Goal: Task Accomplishment & Management: Manage account settings

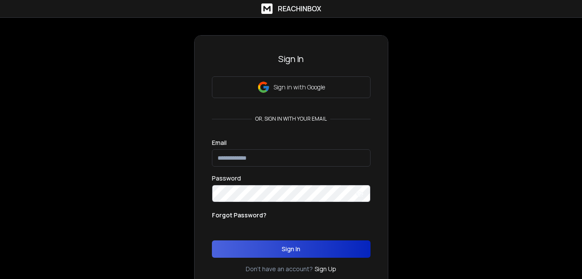
click at [252, 155] on input "email" at bounding box center [291, 157] width 159 height 17
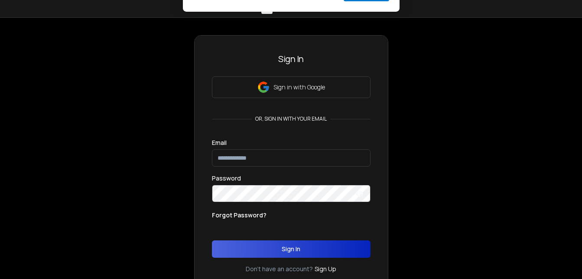
paste input "**********"
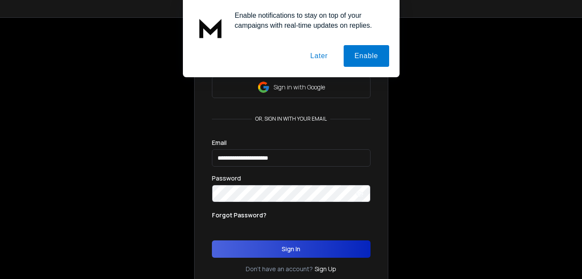
type input "**********"
click at [291, 248] on button "Sign In" at bounding box center [291, 248] width 159 height 17
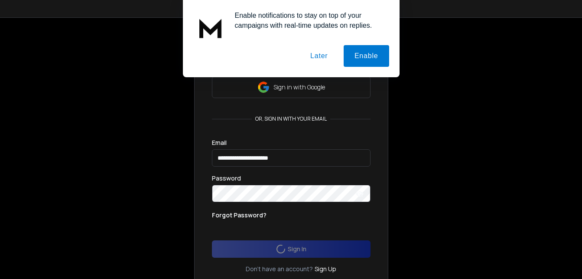
click at [319, 55] on button "Later" at bounding box center [319, 56] width 39 height 22
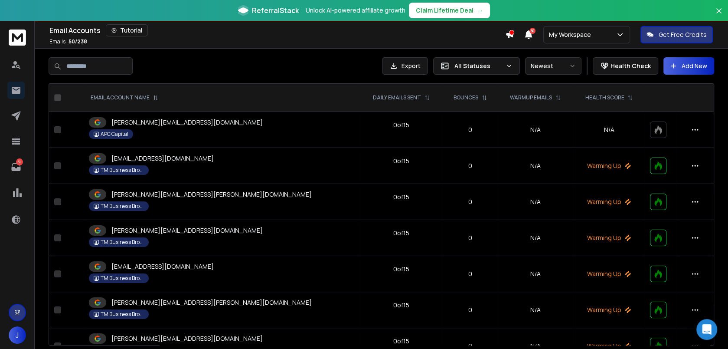
click at [582, 9] on icon "Close banner" at bounding box center [719, 11] width 8 height 8
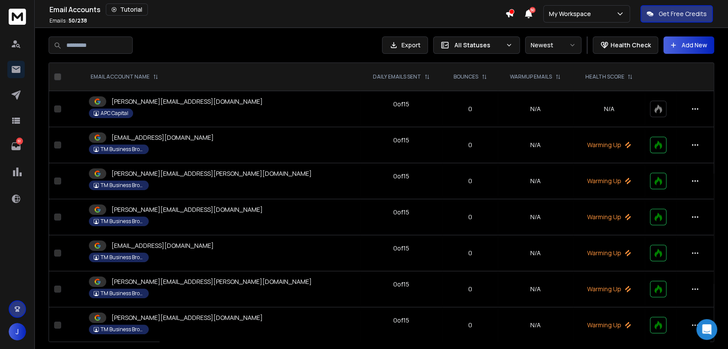
click at [582, 41] on button "Add New" at bounding box center [689, 44] width 51 height 17
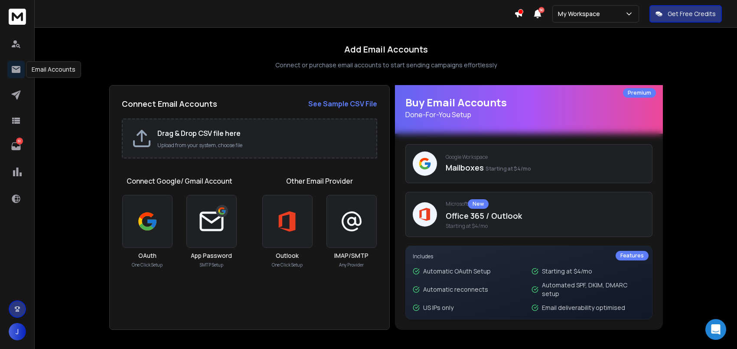
click at [16, 70] on icon at bounding box center [16, 69] width 9 height 7
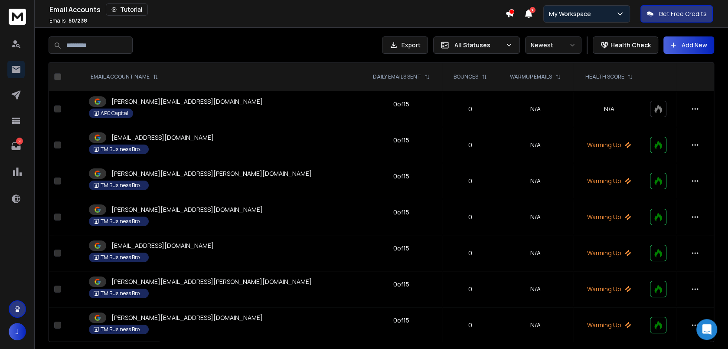
click at [582, 11] on div "My Workspace" at bounding box center [586, 14] width 75 height 9
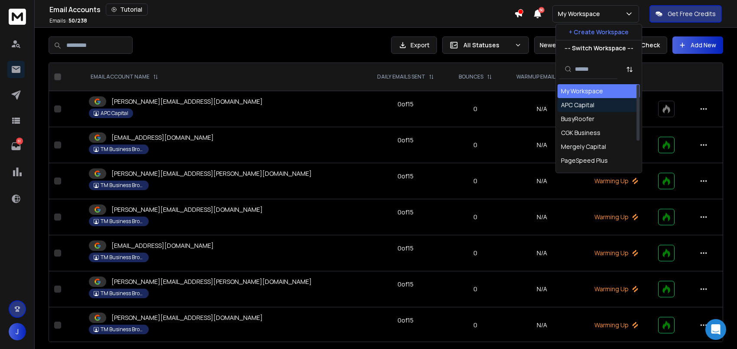
click at [582, 108] on div "APC Capital" at bounding box center [577, 105] width 33 height 9
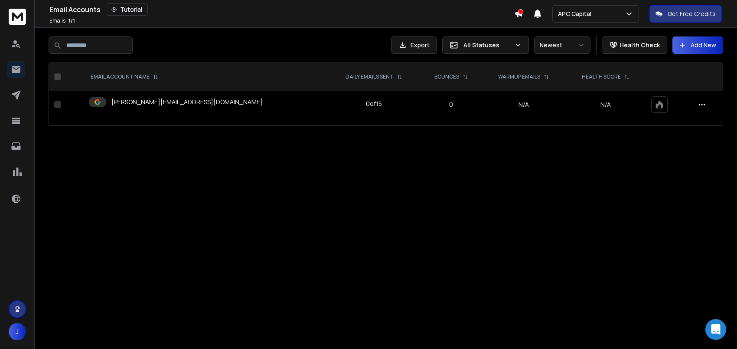
click at [695, 42] on button "Add New" at bounding box center [698, 44] width 51 height 17
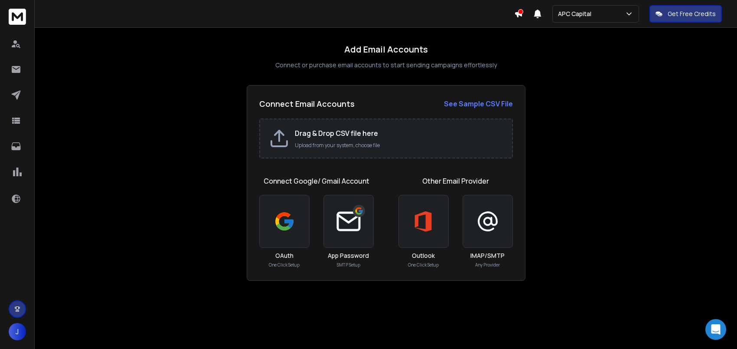
click at [296, 220] on div at bounding box center [284, 221] width 50 height 53
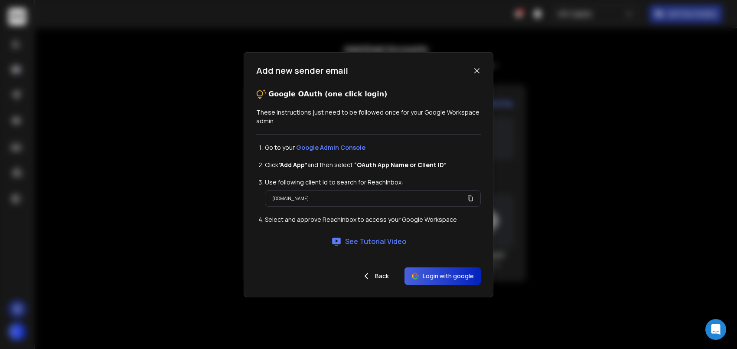
click at [449, 272] on button "Login with google" at bounding box center [443, 275] width 76 height 17
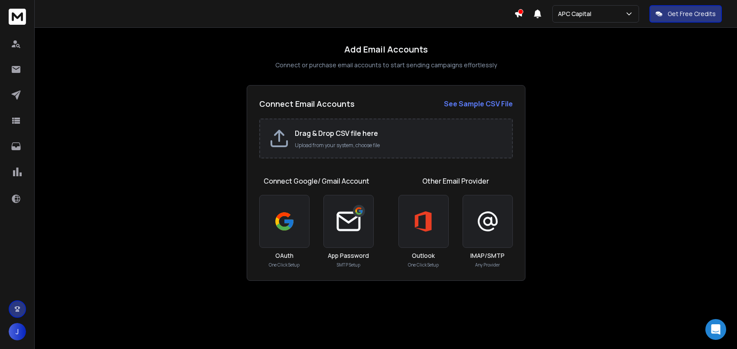
click at [303, 213] on div at bounding box center [284, 221] width 50 height 53
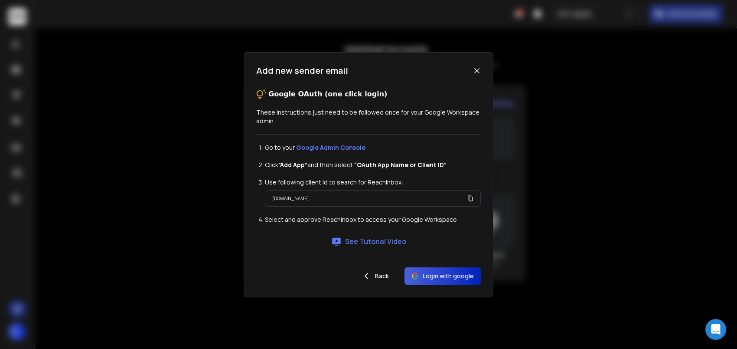
click at [453, 266] on div "Google OAuth (one click login) These instructions just need to be followed once…" at bounding box center [368, 187] width 225 height 196
click at [447, 275] on button "Login with google" at bounding box center [443, 275] width 76 height 17
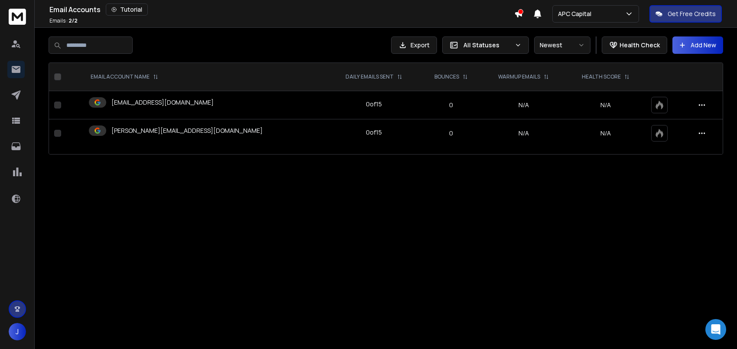
click at [687, 46] on button "Add New" at bounding box center [698, 44] width 51 height 17
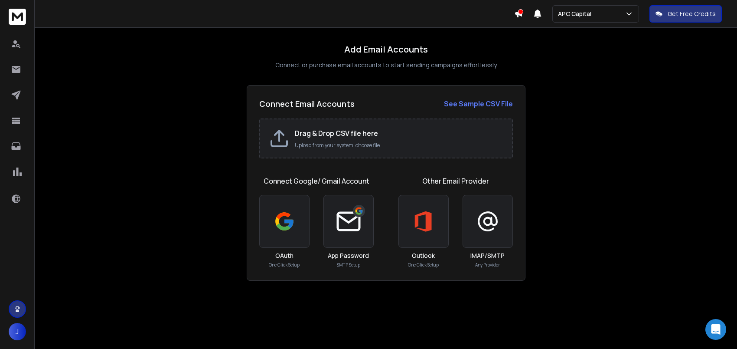
click at [282, 227] on icon at bounding box center [283, 226] width 14 height 7
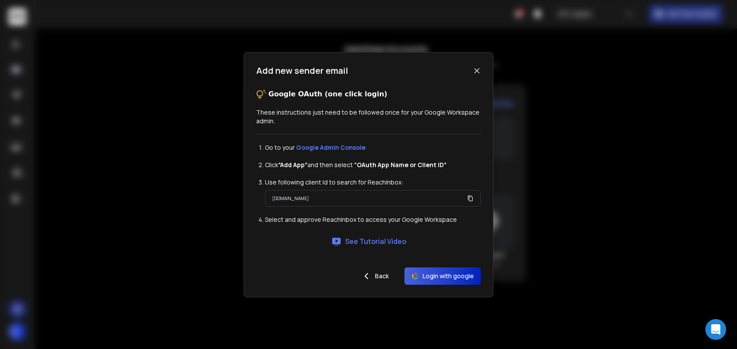
click at [453, 280] on button "Login with google" at bounding box center [443, 275] width 76 height 17
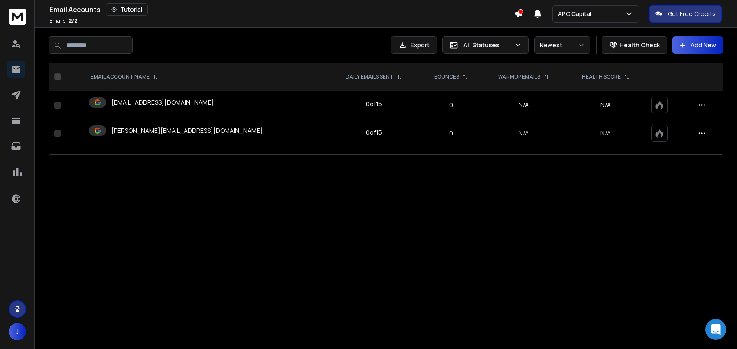
click at [703, 42] on button "Add New" at bounding box center [698, 44] width 51 height 17
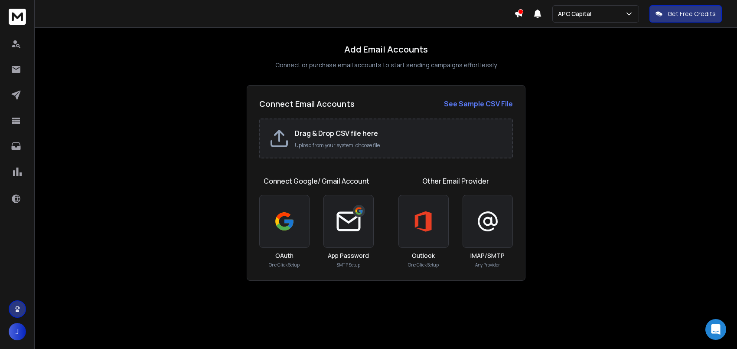
click at [295, 210] on div at bounding box center [284, 221] width 50 height 53
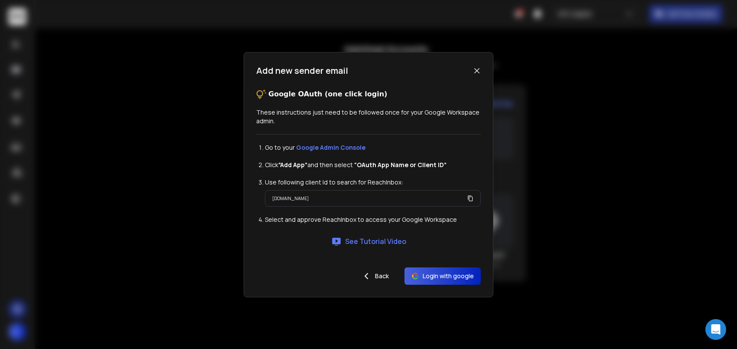
click at [438, 271] on button "Login with google" at bounding box center [443, 275] width 76 height 17
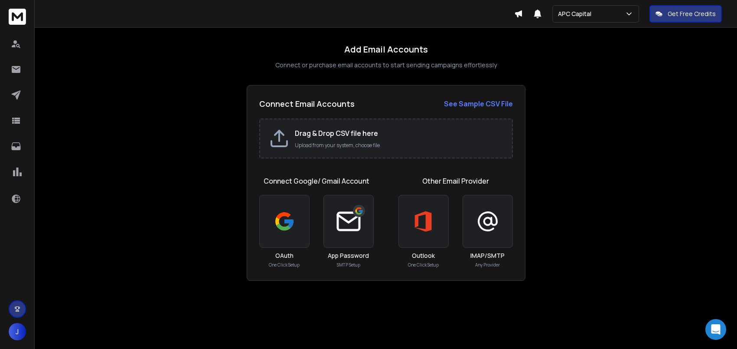
click at [305, 223] on div at bounding box center [284, 221] width 50 height 53
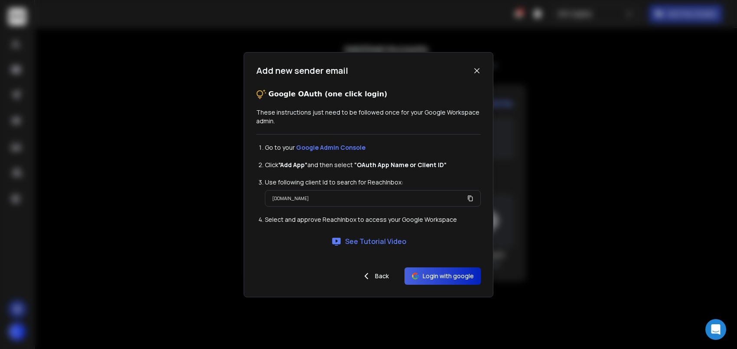
click at [431, 277] on button "Login with google" at bounding box center [443, 275] width 76 height 17
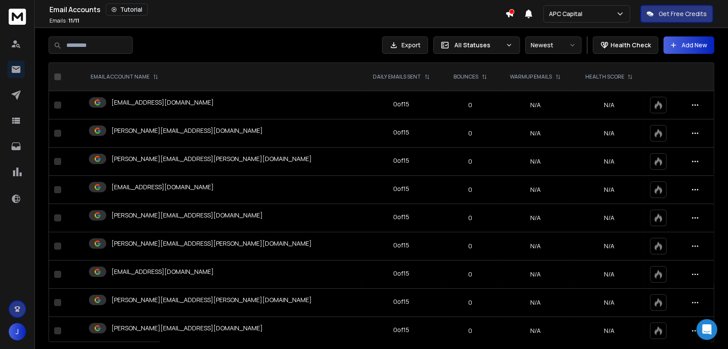
click at [690, 36] on div "Export All Statuses Newest Health Check Add New EMAIL ACCOUNT NAME DAILY EMAILS…" at bounding box center [381, 189] width 693 height 323
click at [683, 45] on button "Add New" at bounding box center [689, 44] width 51 height 17
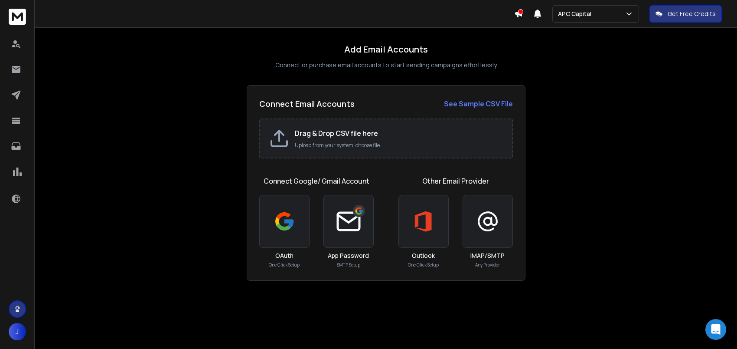
click at [288, 216] on icon at bounding box center [283, 215] width 14 height 7
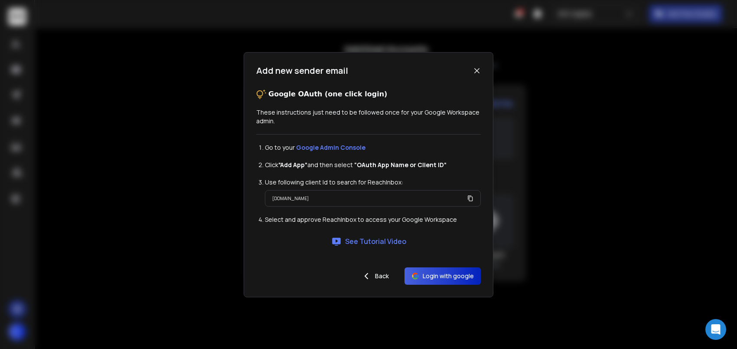
click at [441, 279] on button "Login with google" at bounding box center [443, 275] width 76 height 17
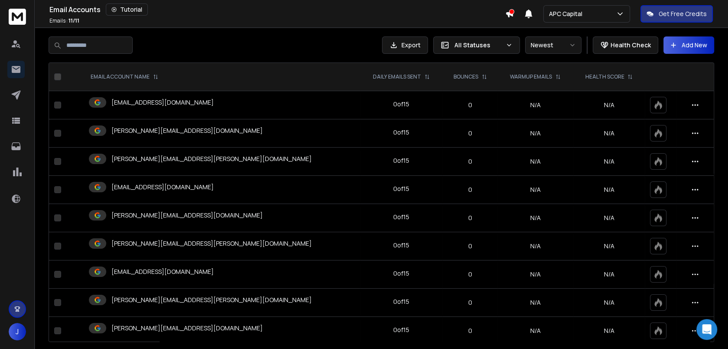
click at [683, 45] on button "Add New" at bounding box center [689, 44] width 51 height 17
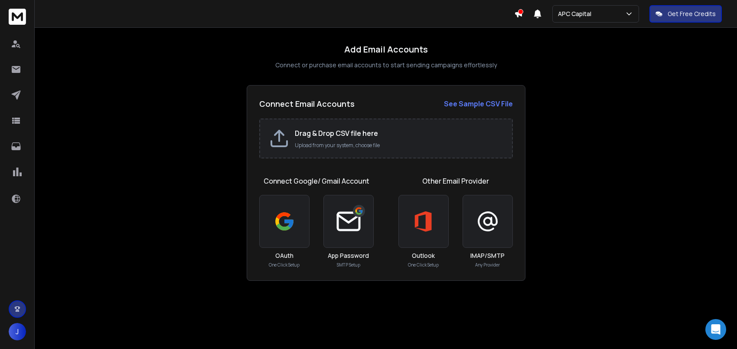
click at [278, 216] on icon at bounding box center [283, 215] width 14 height 7
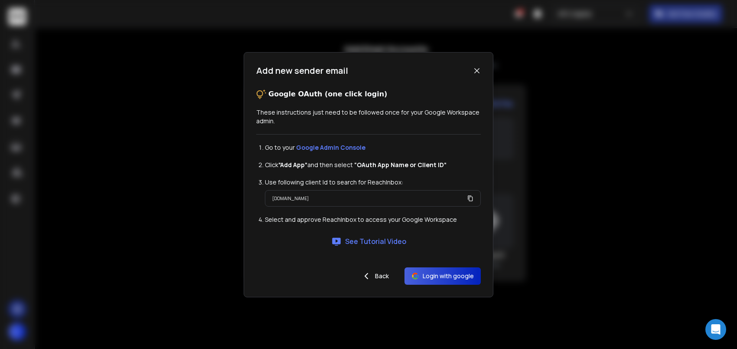
click at [459, 271] on button "Login with google" at bounding box center [443, 275] width 76 height 17
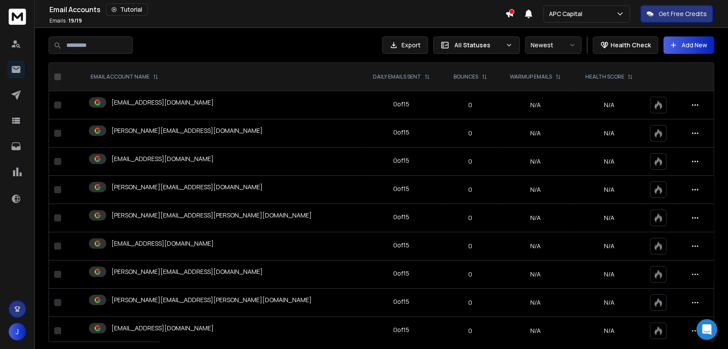
click at [710, 47] on button "Add New" at bounding box center [689, 44] width 51 height 17
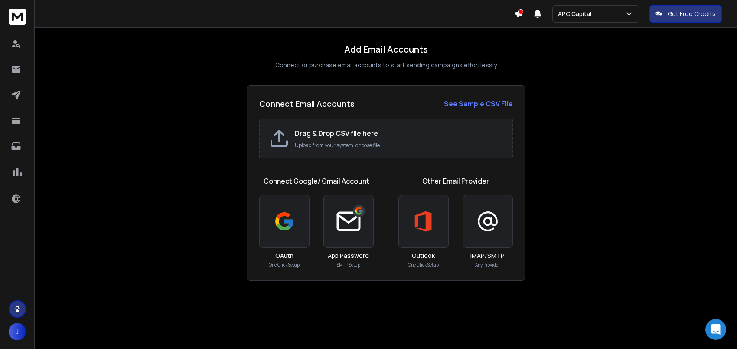
click at [271, 216] on div at bounding box center [284, 221] width 50 height 53
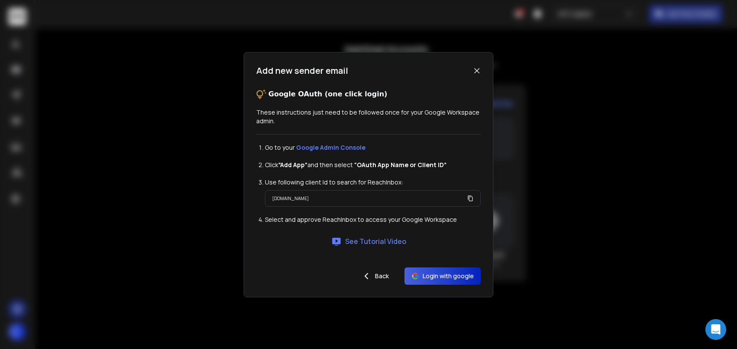
click at [440, 277] on button "Login with google" at bounding box center [443, 275] width 76 height 17
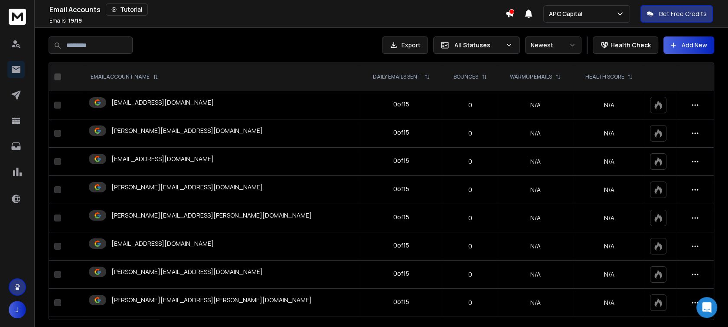
click at [687, 42] on button "Add New" at bounding box center [689, 44] width 51 height 17
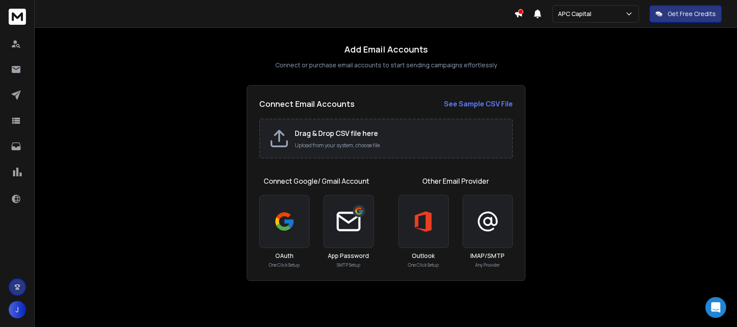
click at [261, 225] on div at bounding box center [284, 221] width 50 height 53
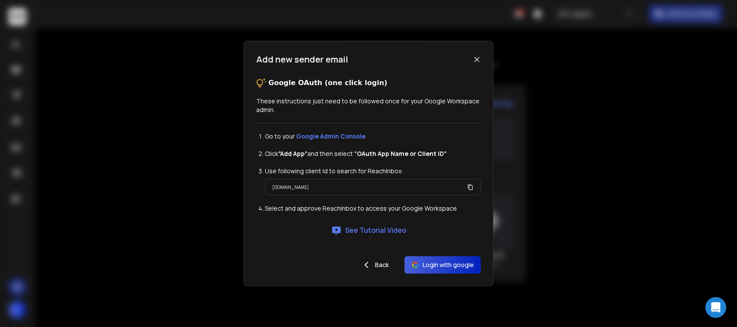
click at [426, 260] on button "Login with google" at bounding box center [443, 264] width 76 height 17
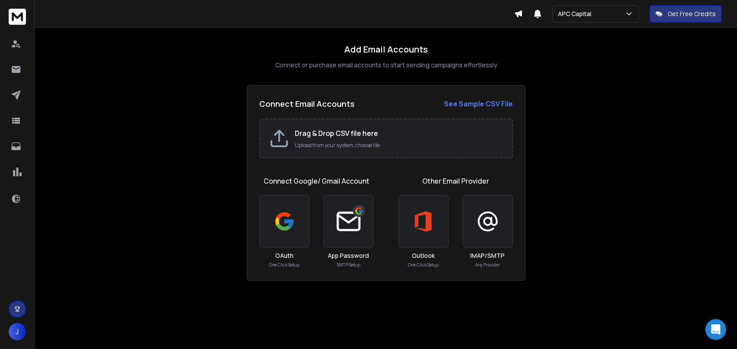
click at [279, 221] on icon at bounding box center [285, 221] width 22 height 26
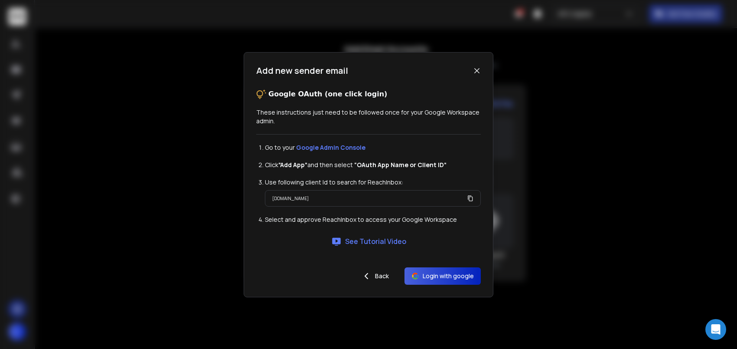
click at [431, 274] on button "Login with google" at bounding box center [443, 275] width 76 height 17
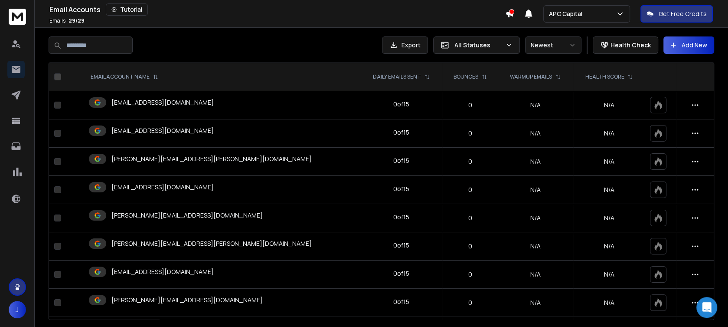
click at [691, 42] on button "Add New" at bounding box center [689, 44] width 51 height 17
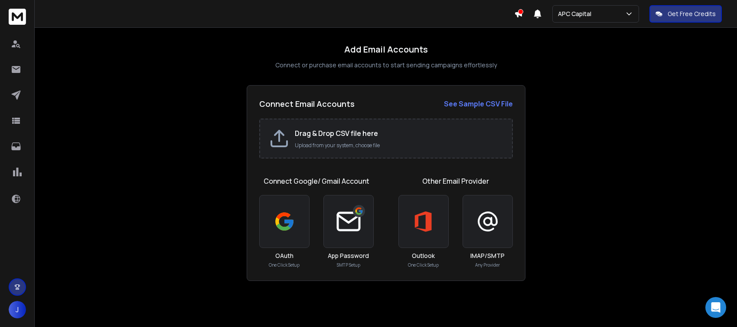
click at [288, 217] on icon at bounding box center [285, 221] width 22 height 26
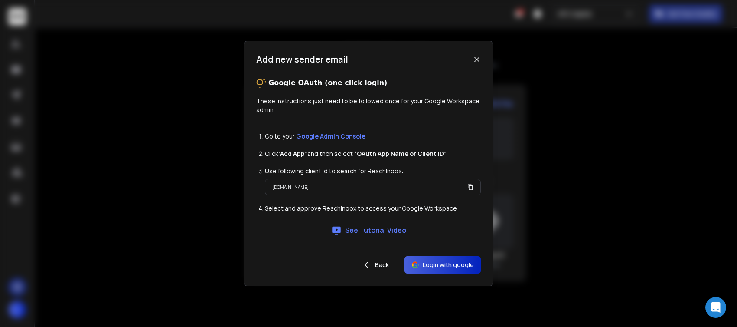
click at [438, 273] on button "Login with google" at bounding box center [443, 264] width 76 height 17
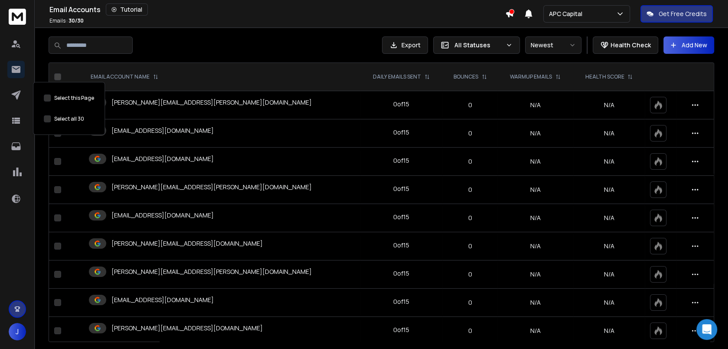
click at [46, 117] on button "Select this Page" at bounding box center [47, 118] width 7 height 7
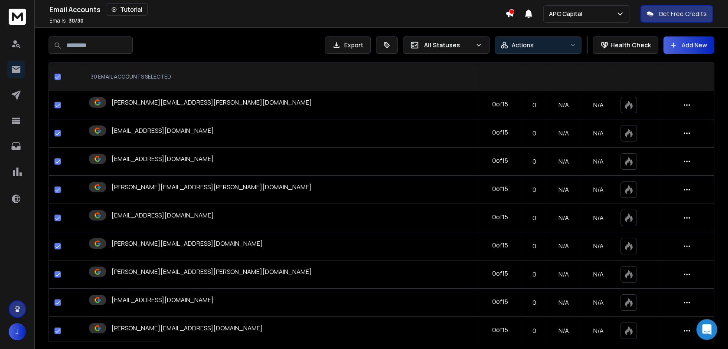
click at [559, 44] on div "Actions" at bounding box center [533, 45] width 66 height 9
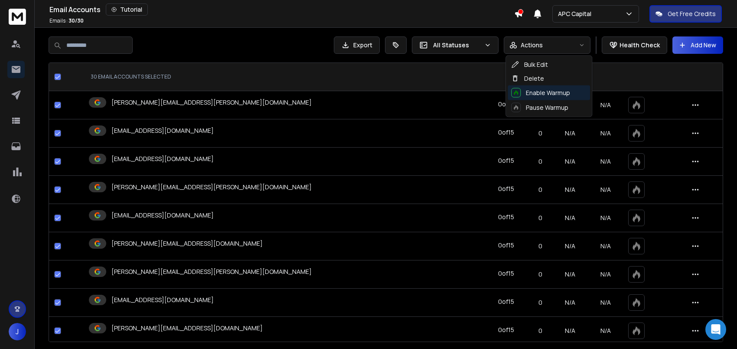
click at [523, 93] on div "Enable Warmup" at bounding box center [540, 93] width 59 height 10
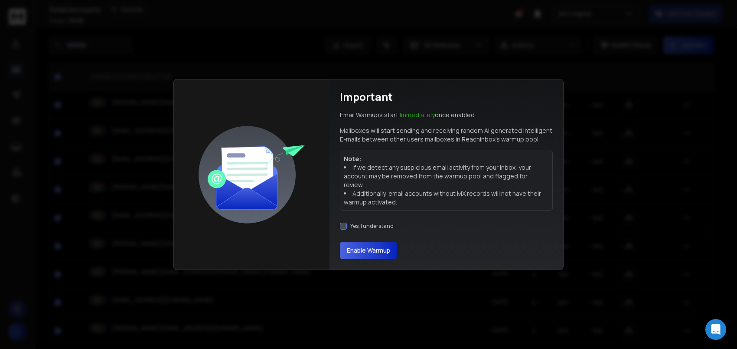
click at [363, 222] on label "Yes, I understand" at bounding box center [371, 225] width 43 height 7
click at [342, 222] on button "Yes, I understand" at bounding box center [343, 225] width 7 height 7
click at [359, 244] on button "Enable Warmup" at bounding box center [368, 250] width 57 height 17
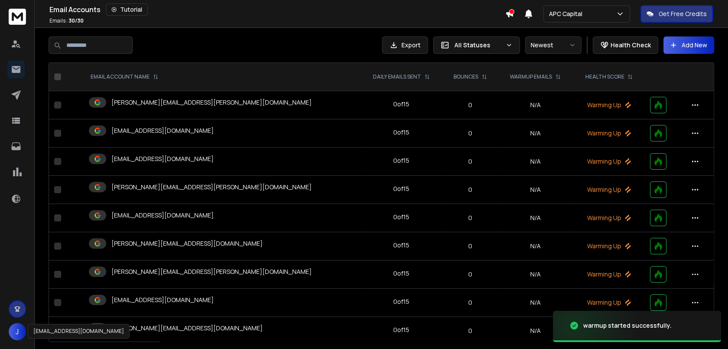
click at [19, 331] on span "J" at bounding box center [17, 331] width 17 height 17
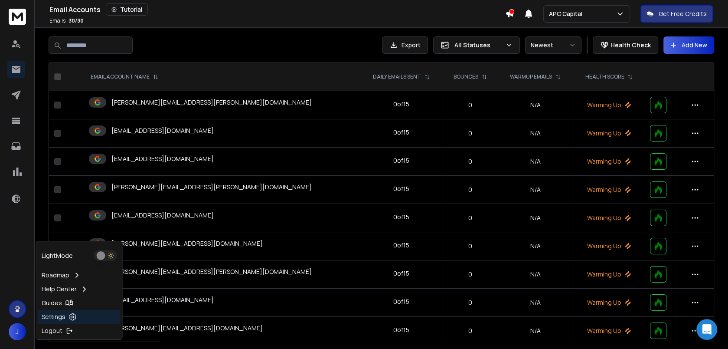
click at [62, 318] on p "Settings" at bounding box center [54, 316] width 24 height 9
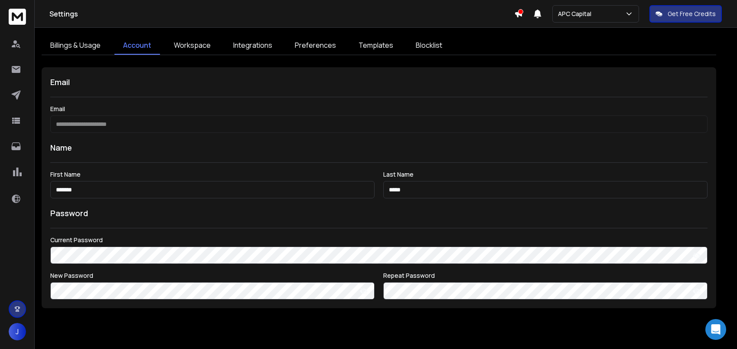
click at [188, 50] on link "Workspace" at bounding box center [192, 45] width 54 height 18
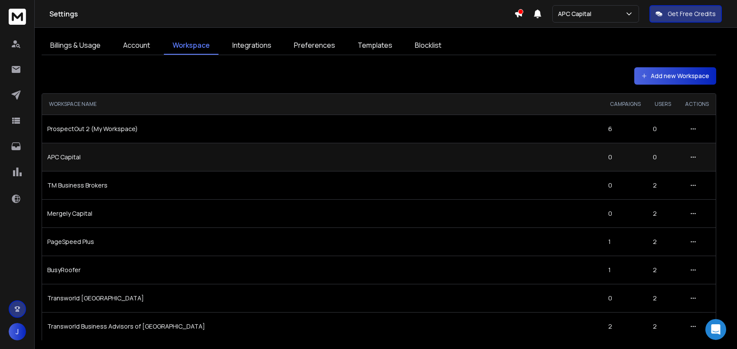
click at [86, 157] on td "APC Capital" at bounding box center [322, 157] width 561 height 28
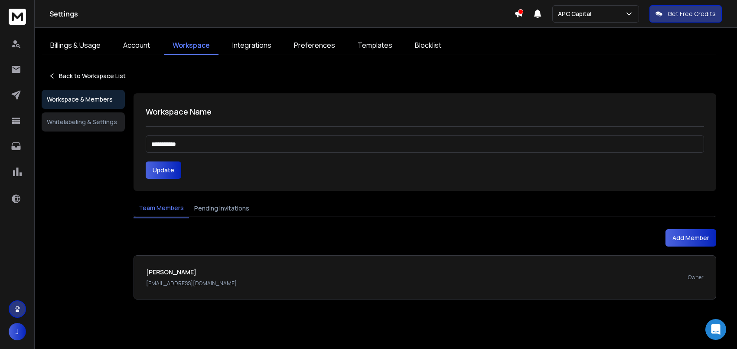
click at [689, 242] on button "Add Member" at bounding box center [691, 237] width 51 height 17
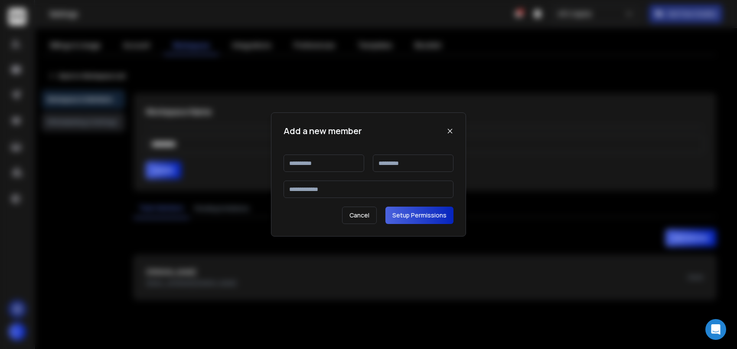
click at [321, 196] on input at bounding box center [369, 188] width 170 height 17
paste input "**********"
drag, startPoint x: 340, startPoint y: 186, endPoint x: 216, endPoint y: 186, distance: 123.6
click at [284, 186] on input "**********" at bounding box center [369, 188] width 170 height 17
type input "**********"
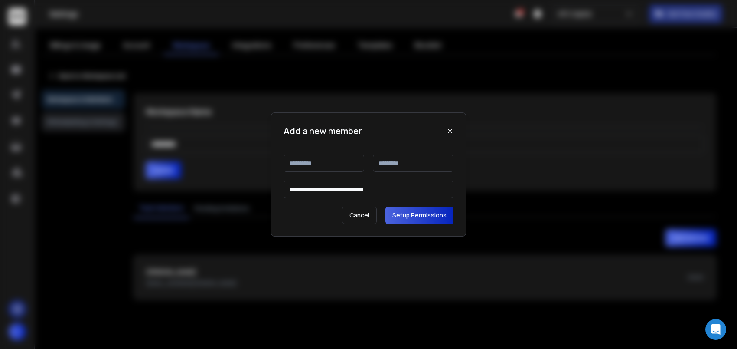
click at [318, 160] on input at bounding box center [324, 162] width 81 height 17
paste input "**********"
drag, startPoint x: 311, startPoint y: 161, endPoint x: 344, endPoint y: 164, distance: 33.6
click at [344, 164] on input "**********" at bounding box center [324, 162] width 81 height 17
drag, startPoint x: 309, startPoint y: 162, endPoint x: 357, endPoint y: 162, distance: 47.7
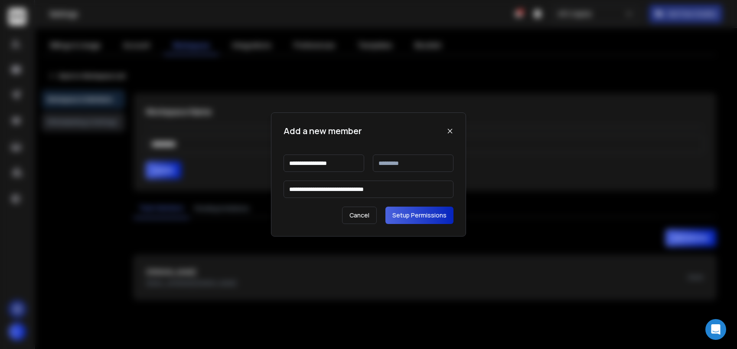
click at [357, 162] on input "**********" at bounding box center [324, 162] width 81 height 17
type input "*******"
click at [390, 162] on input at bounding box center [413, 162] width 81 height 17
paste input "*********"
type input "*********"
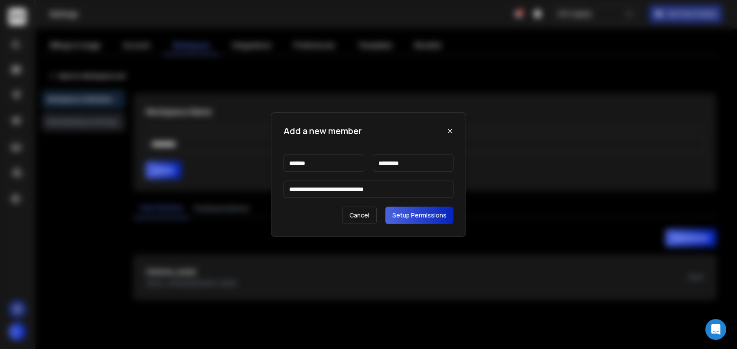
click at [417, 212] on button "Setup Permissions" at bounding box center [420, 214] width 68 height 17
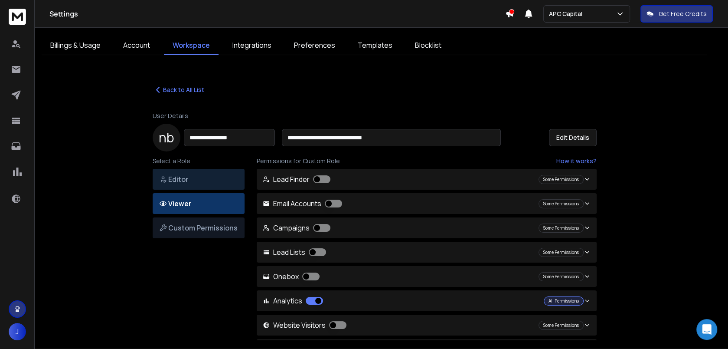
click at [173, 173] on div "Editor" at bounding box center [199, 179] width 92 height 21
click at [186, 178] on p "Editor" at bounding box center [199, 179] width 78 height 10
click at [166, 178] on button "Editor" at bounding box center [162, 179] width 7 height 22
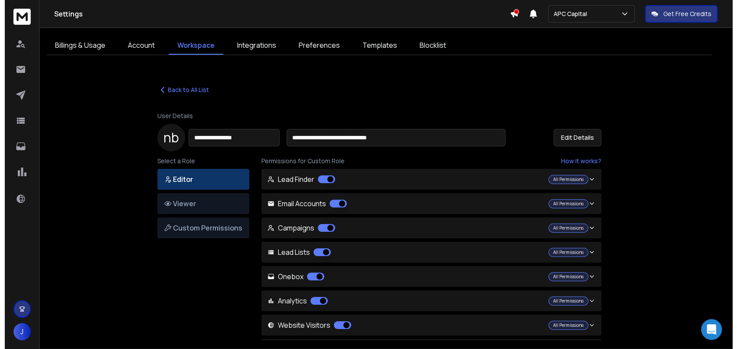
scroll to position [196, 0]
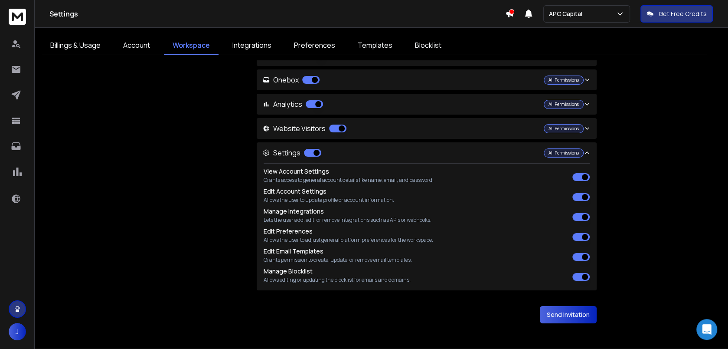
click at [549, 314] on button "Send Invitation" at bounding box center [568, 314] width 57 height 17
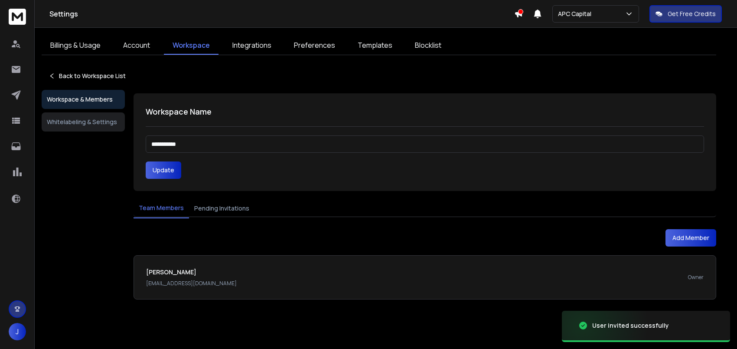
click at [689, 236] on button "Add Member" at bounding box center [691, 237] width 51 height 17
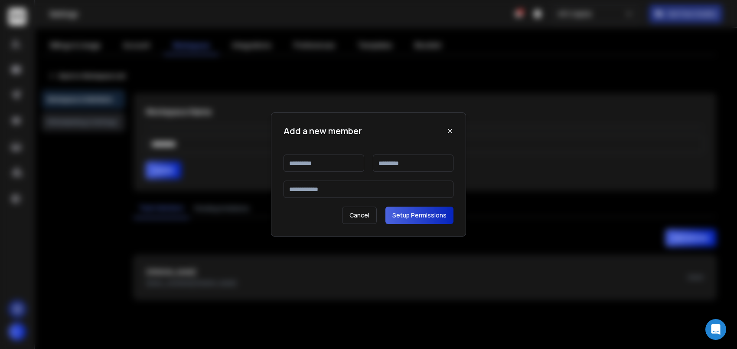
click at [316, 184] on input at bounding box center [369, 188] width 170 height 17
click at [344, 188] on input at bounding box center [369, 188] width 170 height 17
type input "**********"
click at [320, 163] on input at bounding box center [324, 162] width 81 height 17
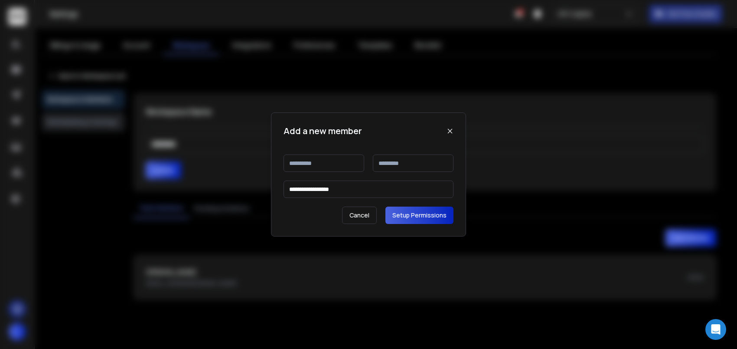
click at [320, 163] on input at bounding box center [324, 162] width 81 height 17
type input "*******"
click at [401, 166] on input at bounding box center [413, 162] width 81 height 17
type input "*****"
click at [427, 217] on button "Setup Permissions" at bounding box center [420, 214] width 68 height 17
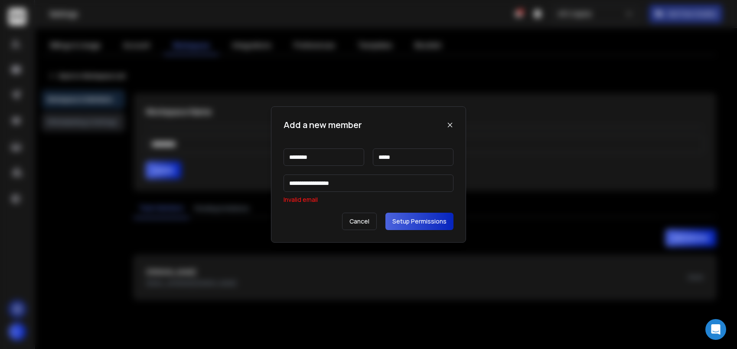
click at [362, 182] on input "**********" at bounding box center [369, 182] width 170 height 17
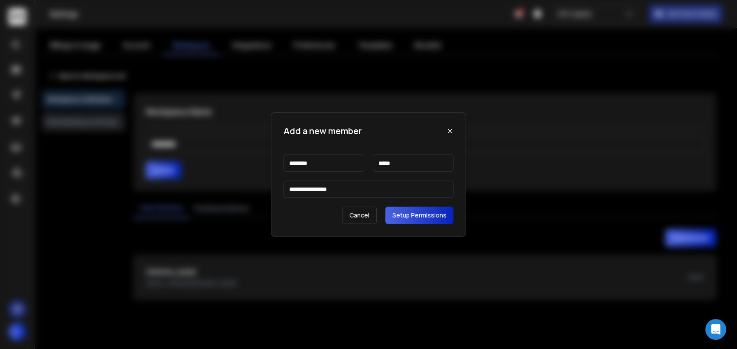
type input "**********"
click at [414, 216] on button "Setup Permissions" at bounding box center [420, 214] width 68 height 17
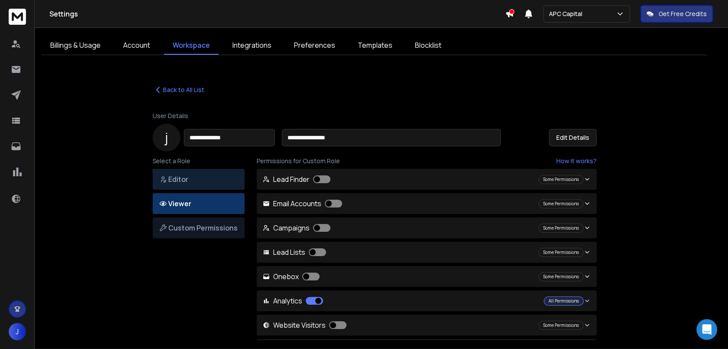
click at [212, 182] on p "Editor" at bounding box center [199, 179] width 78 height 10
click at [166, 182] on button "Editor" at bounding box center [162, 179] width 7 height 22
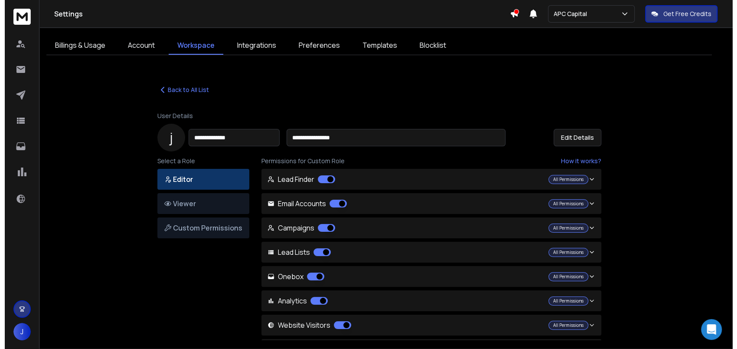
scroll to position [196, 0]
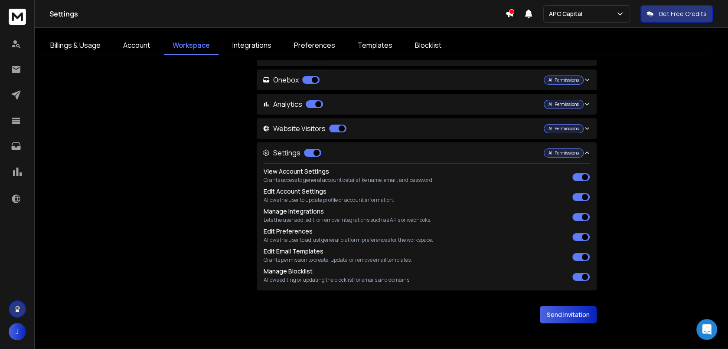
click at [565, 312] on button "Send Invitation" at bounding box center [568, 314] width 57 height 17
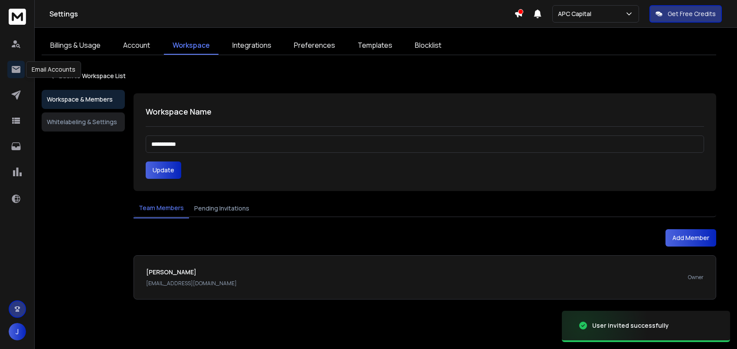
click at [15, 71] on icon at bounding box center [16, 69] width 9 height 7
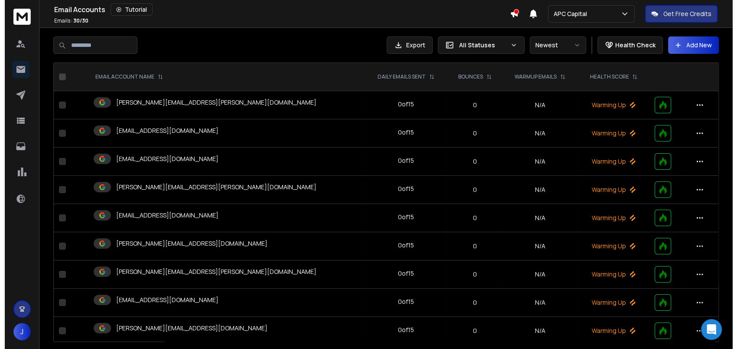
scroll to position [78, 0]
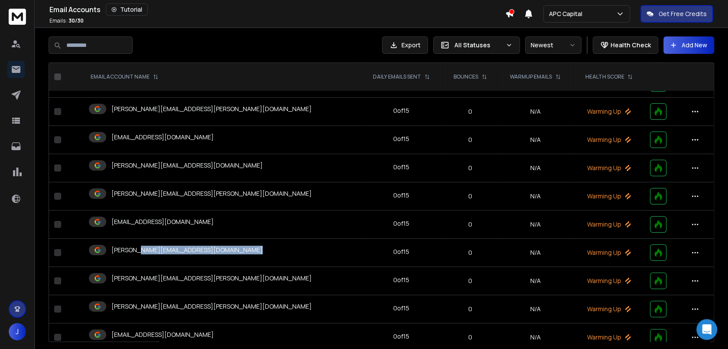
drag, startPoint x: 195, startPoint y: 250, endPoint x: 132, endPoint y: 249, distance: 62.9
click at [132, 249] on div "[PERSON_NAME][EMAIL_ADDRESS][DOMAIN_NAME]" at bounding box center [222, 250] width 266 height 10
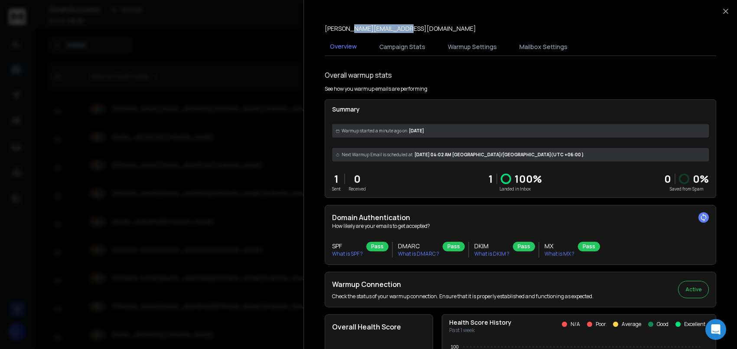
drag, startPoint x: 348, startPoint y: 26, endPoint x: 408, endPoint y: 26, distance: 59.4
click at [408, 26] on div "[PERSON_NAME][EMAIL_ADDRESS][DOMAIN_NAME]" at bounding box center [521, 28] width 392 height 9
click at [202, 54] on div at bounding box center [368, 174] width 737 height 349
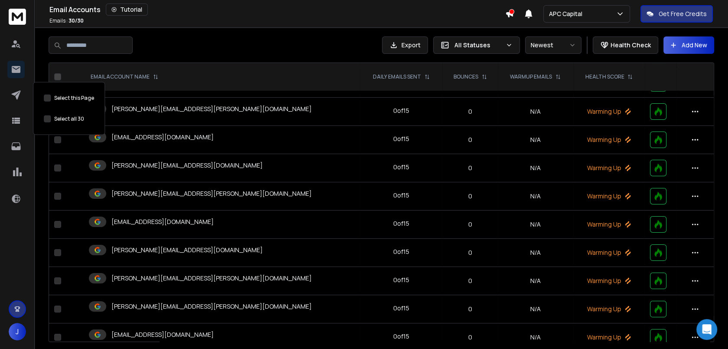
click at [58, 75] on button "Select this Page" at bounding box center [57, 76] width 7 height 7
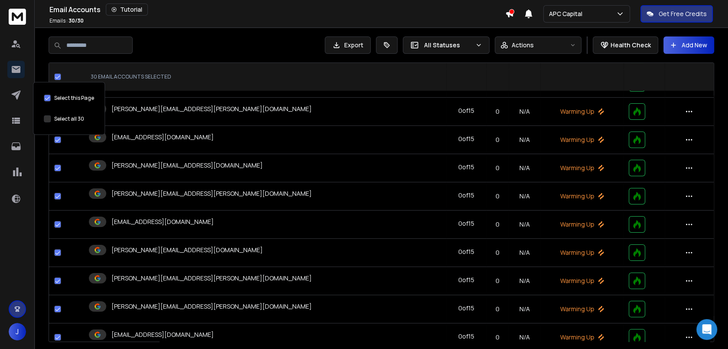
click at [47, 119] on button "Select this Page" at bounding box center [47, 118] width 7 height 7
click at [546, 40] on button "Actions" at bounding box center [538, 44] width 87 height 17
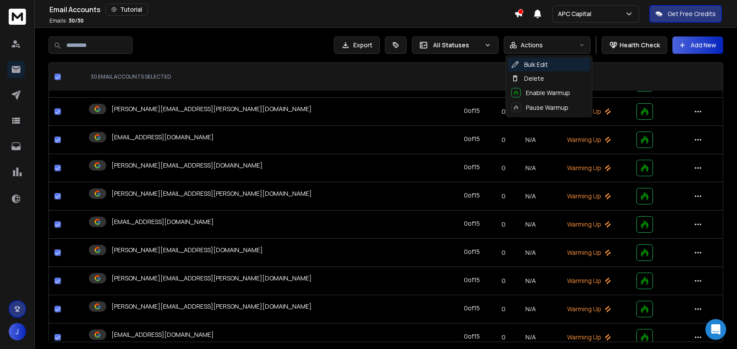
click at [540, 66] on div "Bulk Edit" at bounding box center [529, 64] width 37 height 9
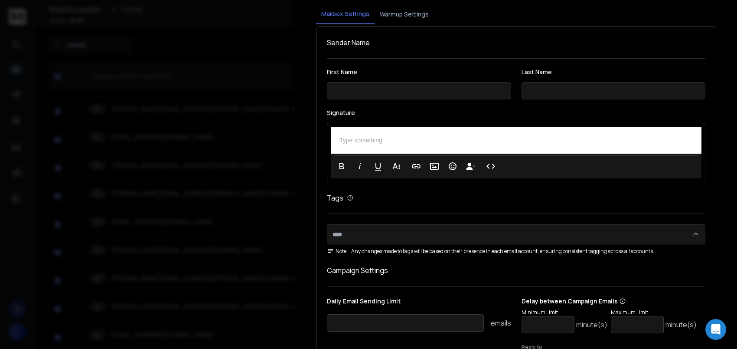
scroll to position [175, 0]
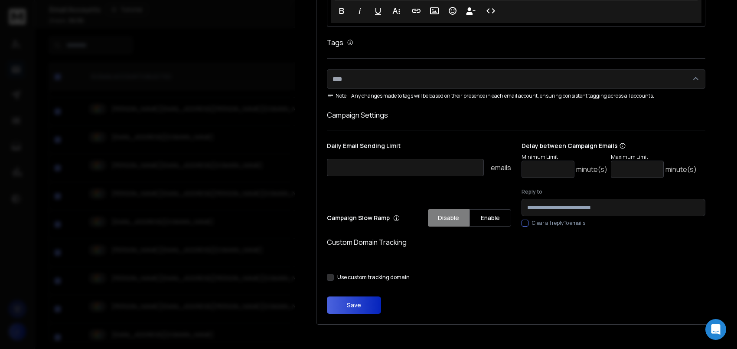
click at [330, 278] on button "Reply to" at bounding box center [330, 277] width 7 height 7
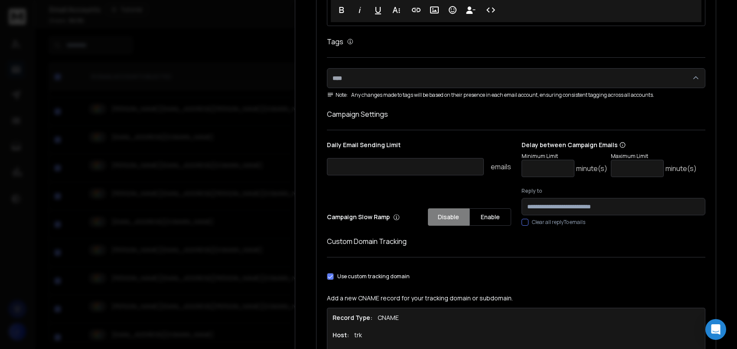
scroll to position [253, 0]
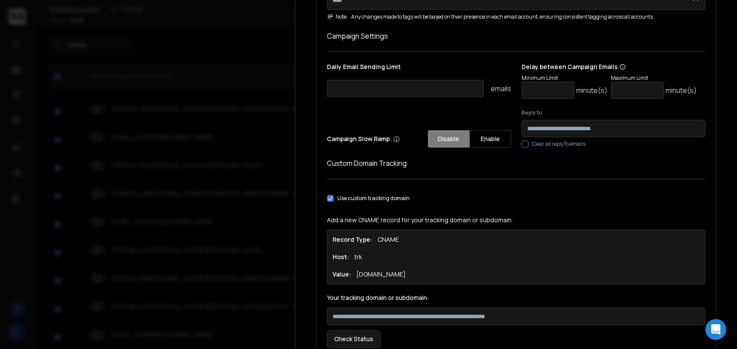
click at [379, 318] on input at bounding box center [516, 315] width 379 height 17
paste input "**********"
type input "**********"
click at [345, 333] on button "Check Status" at bounding box center [354, 338] width 54 height 17
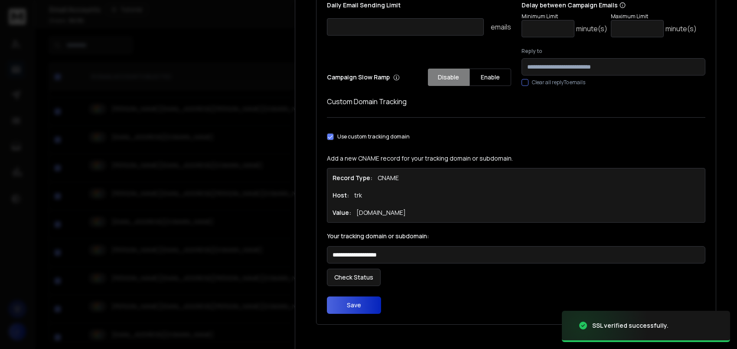
click at [362, 305] on button "Save" at bounding box center [354, 304] width 54 height 17
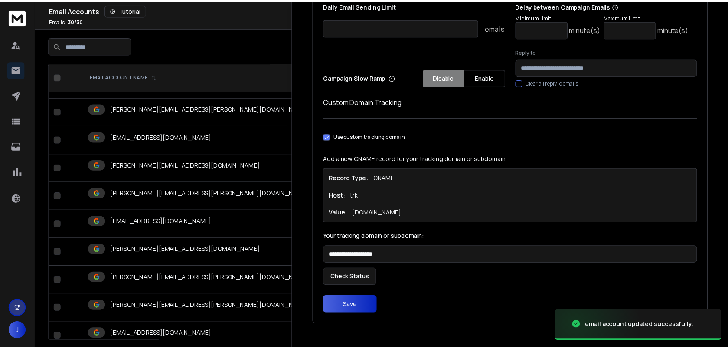
scroll to position [0, 0]
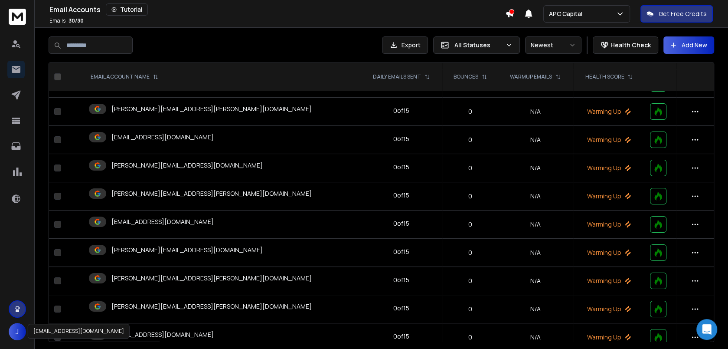
click at [17, 331] on span "J" at bounding box center [17, 331] width 17 height 17
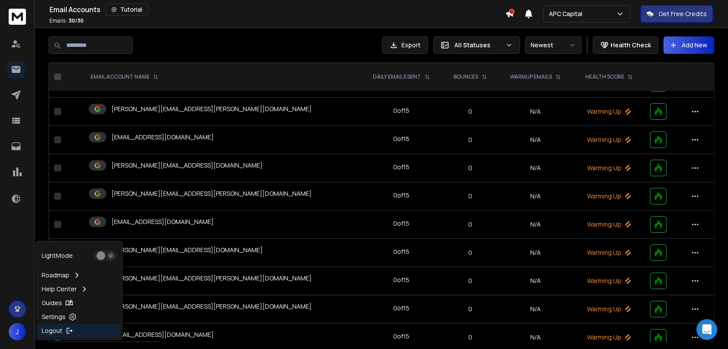
click at [53, 329] on p "Logout" at bounding box center [52, 330] width 21 height 9
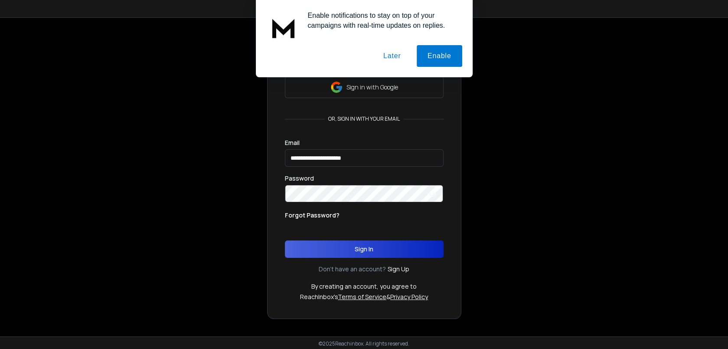
click at [388, 59] on button "Later" at bounding box center [392, 56] width 39 height 22
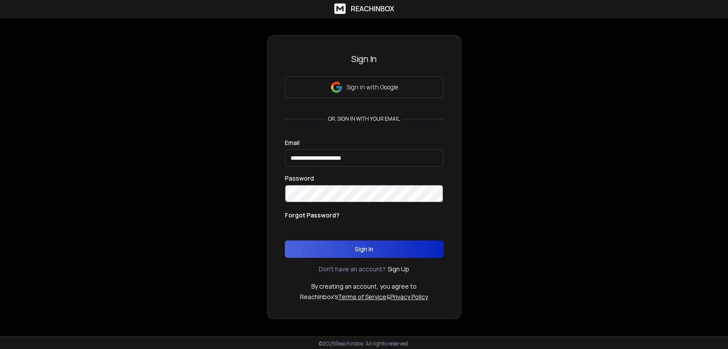
click at [355, 155] on input "**********" at bounding box center [364, 157] width 159 height 17
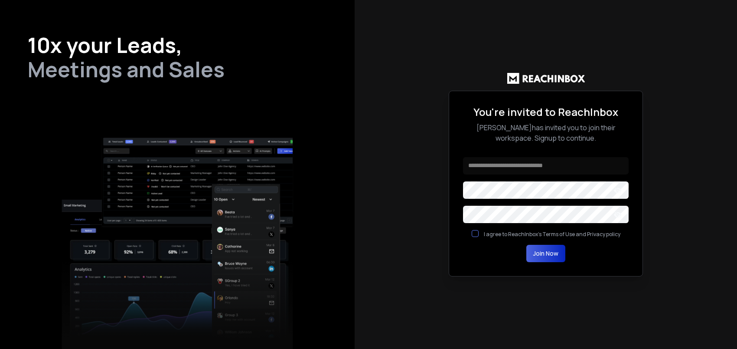
click at [477, 235] on button "I agree to ReachInbox's Terms of Use and Privacy policy" at bounding box center [475, 233] width 7 height 7
click at [550, 253] on button "Join Now" at bounding box center [545, 253] width 39 height 17
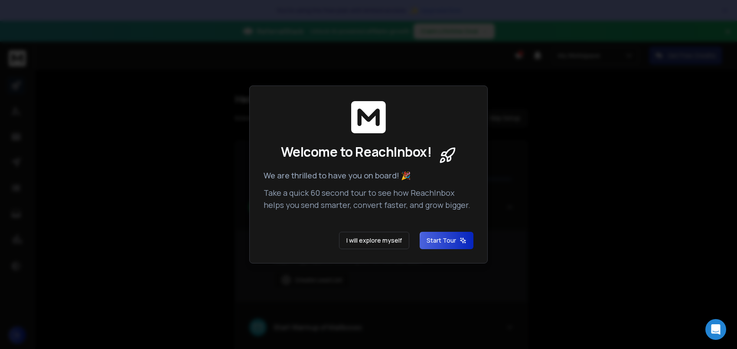
click at [537, 128] on div at bounding box center [368, 174] width 737 height 349
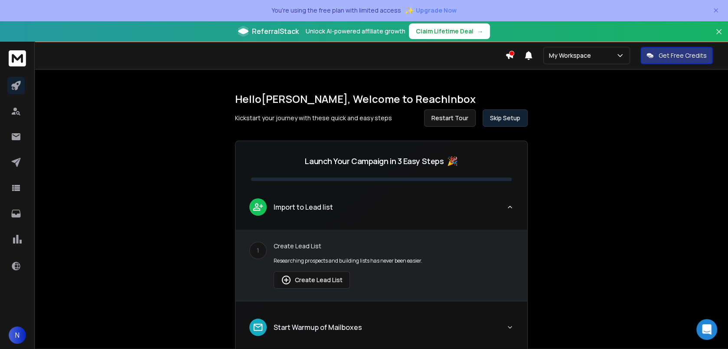
click at [500, 119] on span "Skip Setup" at bounding box center [505, 118] width 30 height 9
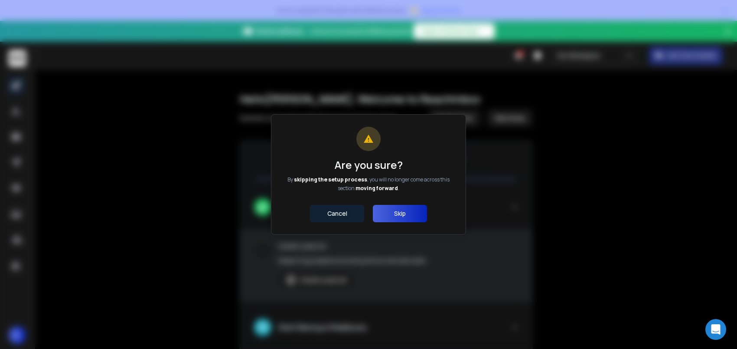
click at [386, 210] on button "Skip" at bounding box center [400, 213] width 54 height 17
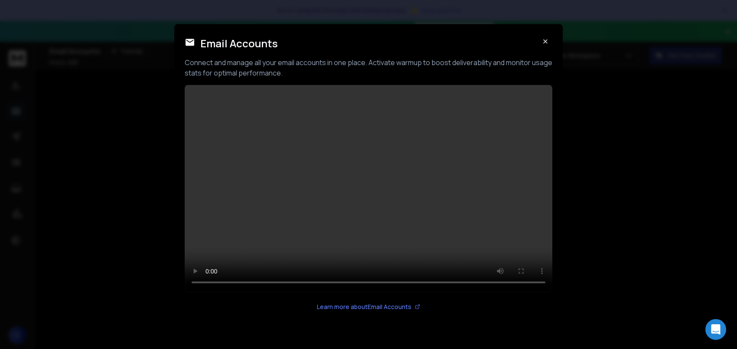
click at [624, 119] on div at bounding box center [368, 174] width 737 height 349
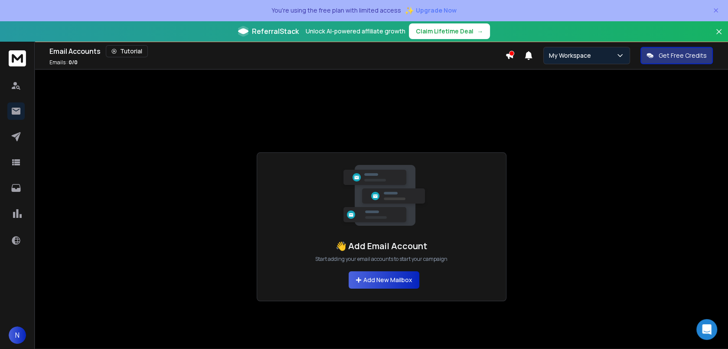
click at [582, 55] on p "My Workspace" at bounding box center [572, 55] width 46 height 9
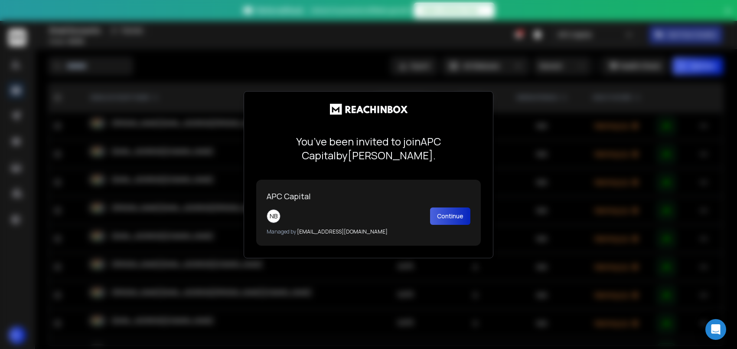
click at [451, 214] on button "Continue" at bounding box center [450, 215] width 40 height 17
